Goal: Task Accomplishment & Management: Manage account settings

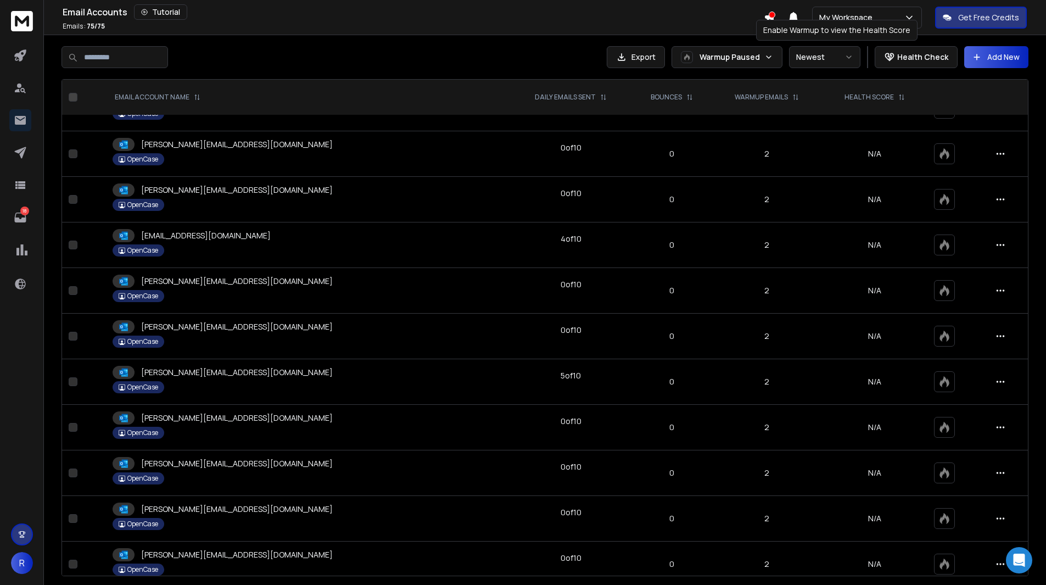
scroll to position [512, 0]
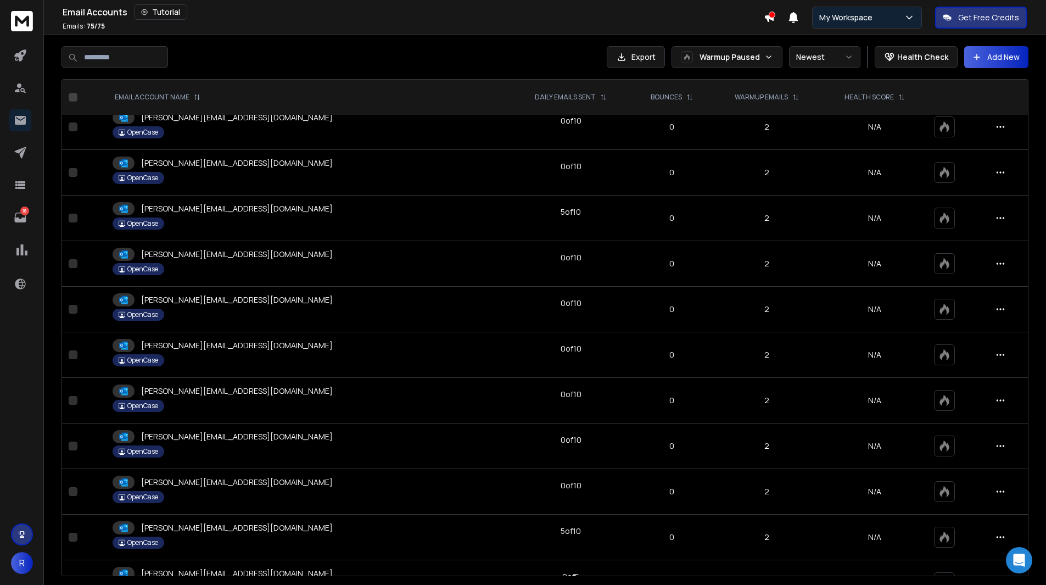
click at [876, 7] on button "My Workspace" at bounding box center [867, 18] width 110 height 22
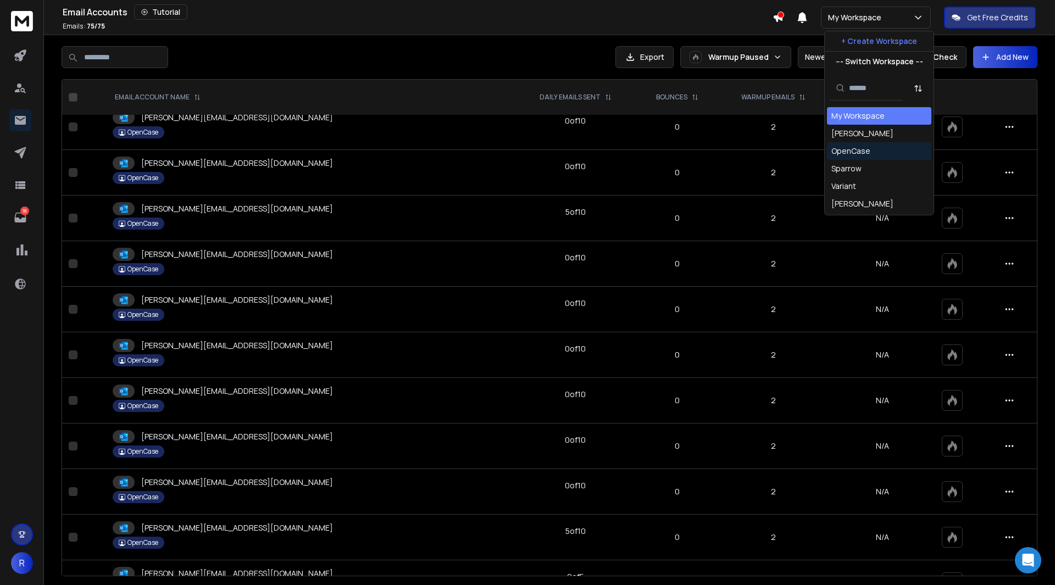
click at [869, 146] on div "OpenCase" at bounding box center [879, 151] width 104 height 18
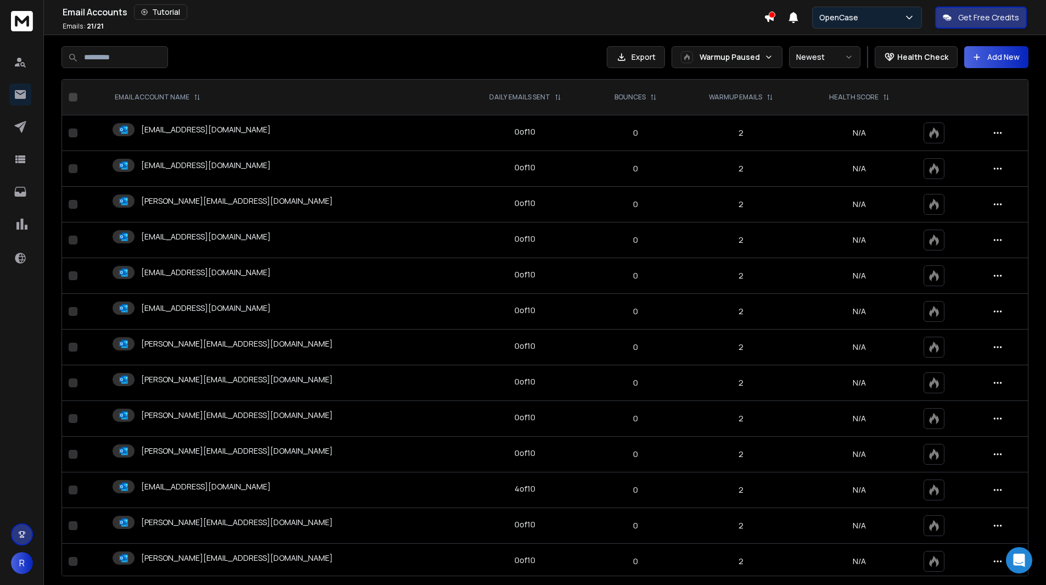
click at [878, 11] on button "OpenCase" at bounding box center [867, 18] width 110 height 22
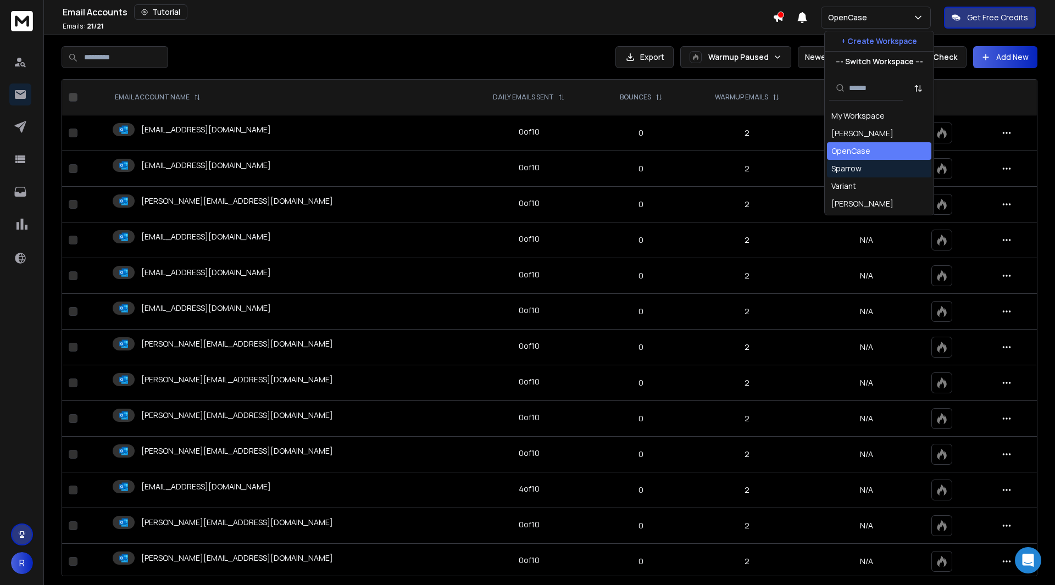
click at [853, 172] on div "Sparrow" at bounding box center [846, 168] width 30 height 11
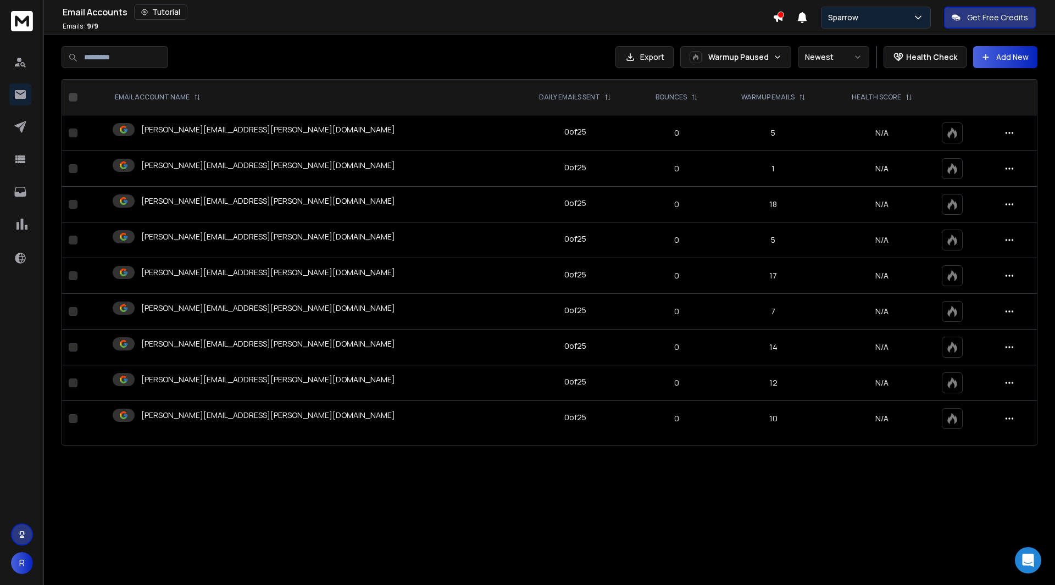
click at [897, 15] on div "Sparrow" at bounding box center [876, 17] width 96 height 11
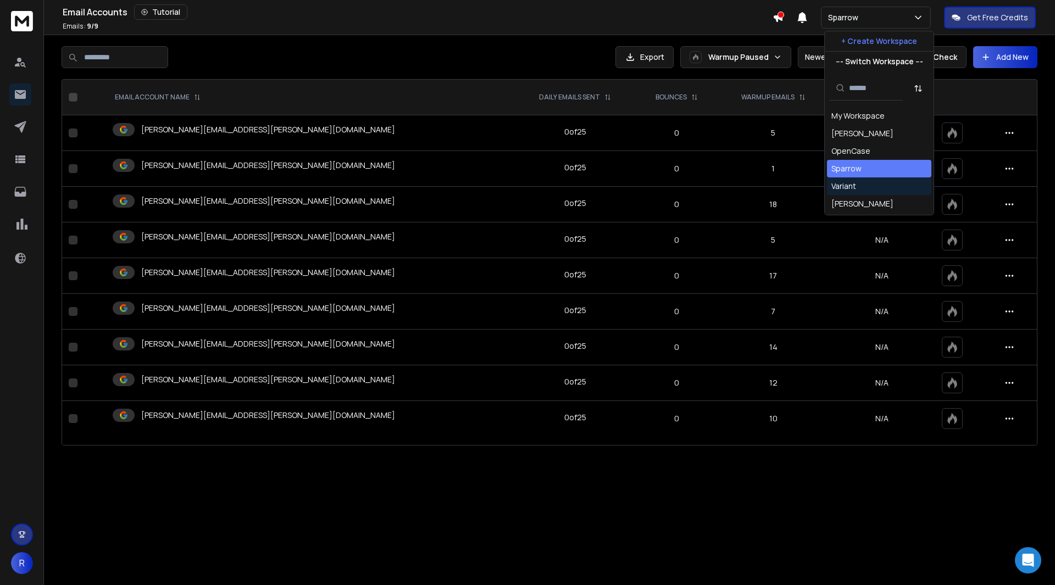
click at [851, 187] on div "Variant" at bounding box center [843, 186] width 25 height 11
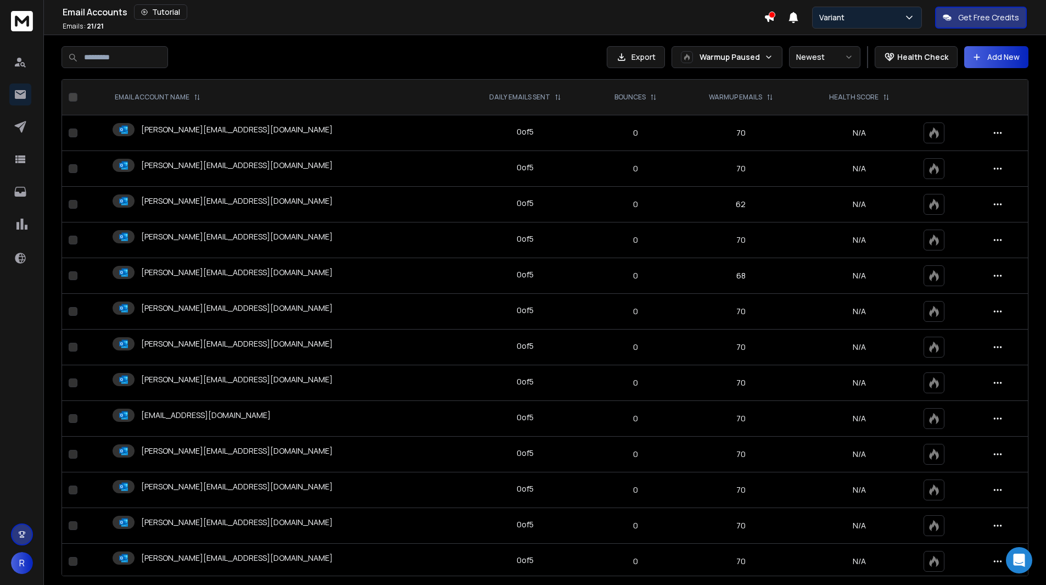
click at [872, 9] on button "Variant" at bounding box center [867, 18] width 110 height 22
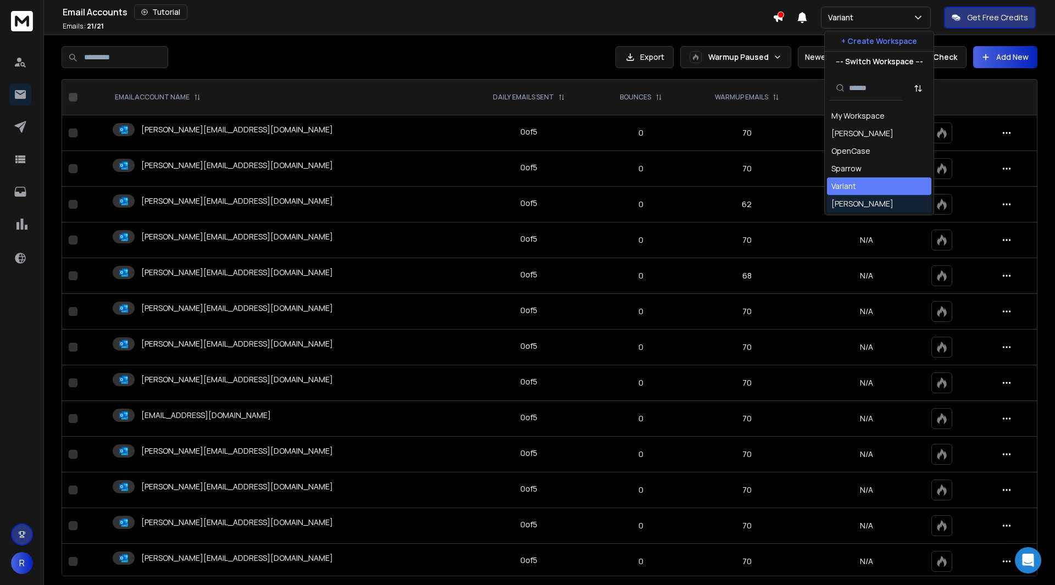
click at [850, 207] on div "[PERSON_NAME]" at bounding box center [862, 203] width 62 height 11
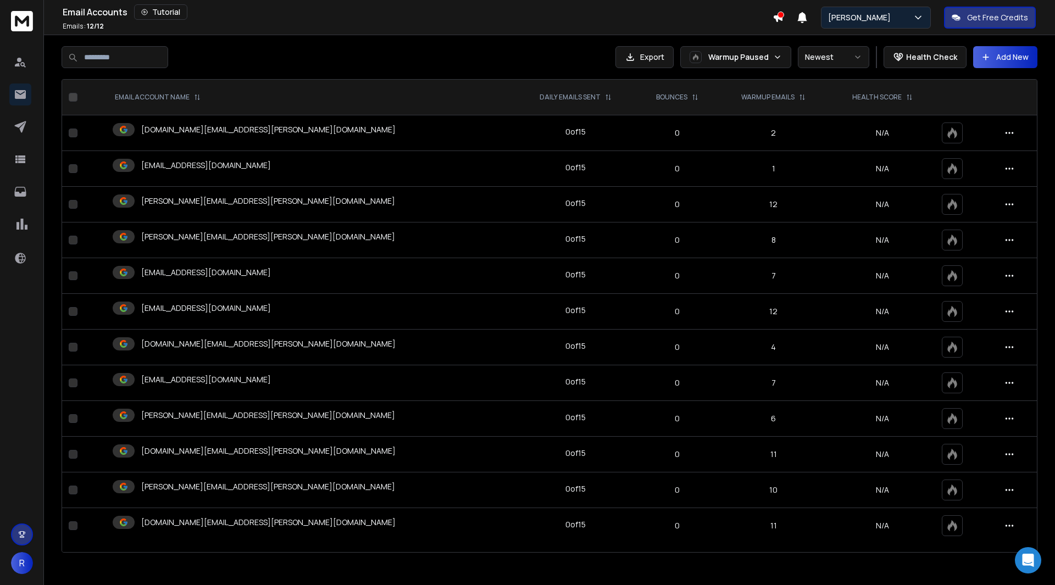
click at [883, 10] on button "[PERSON_NAME]" at bounding box center [876, 18] width 110 height 22
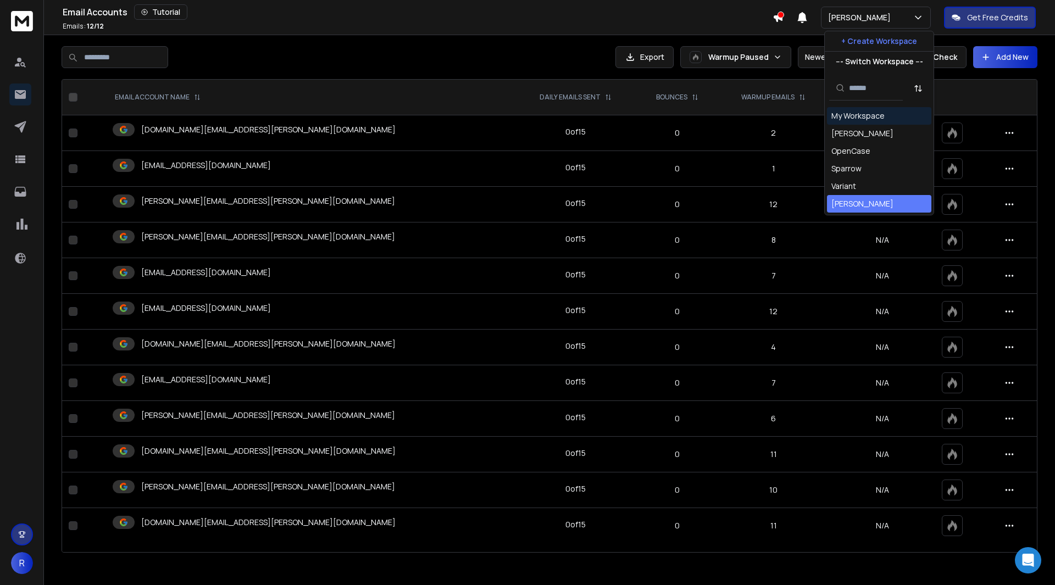
click at [855, 112] on div "My Workspace" at bounding box center [857, 115] width 53 height 11
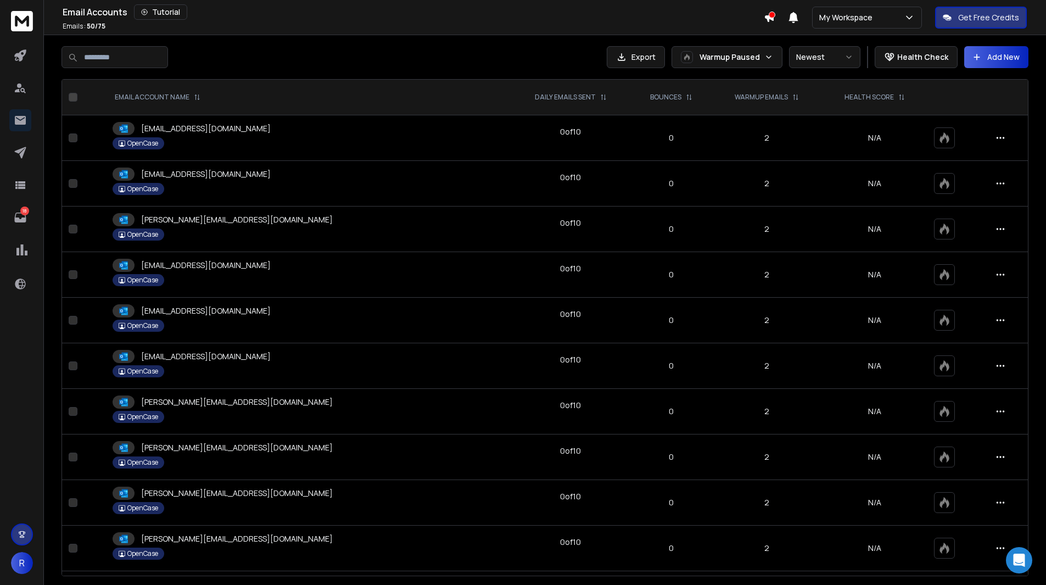
drag, startPoint x: 763, startPoint y: 50, endPoint x: 764, endPoint y: 57, distance: 6.6
click at [763, 50] on div "Warmup Paused" at bounding box center [727, 57] width 111 height 22
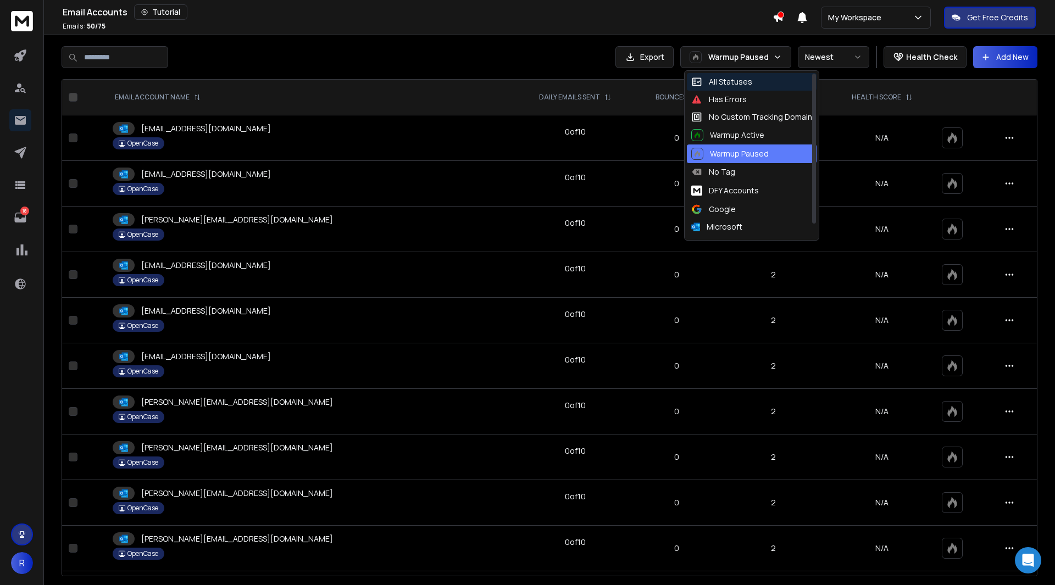
click at [744, 76] on div "All Statuses" at bounding box center [752, 82] width 130 height 18
